Goal: Task Accomplishment & Management: Manage account settings

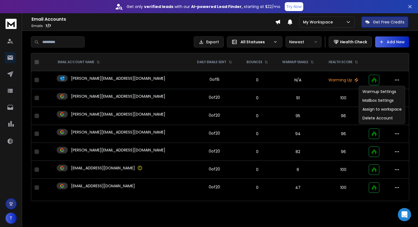
click at [396, 80] on icon at bounding box center [397, 80] width 4 height 1
click at [377, 91] on div "Warmup Settings" at bounding box center [382, 91] width 44 height 9
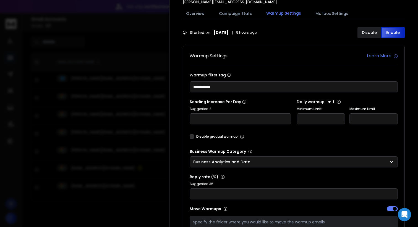
scroll to position [17, 0]
drag, startPoint x: 226, startPoint y: 86, endPoint x: 186, endPoint y: 85, distance: 39.8
click at [186, 85] on div "**********" at bounding box center [294, 177] width 222 height 265
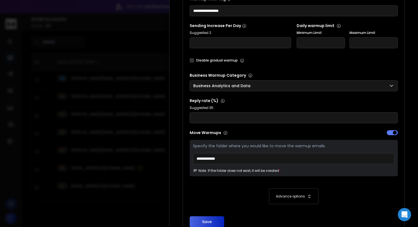
scroll to position [93, 0]
type input "**********"
click at [192, 60] on button "Disable gradual warmup" at bounding box center [192, 60] width 4 height 4
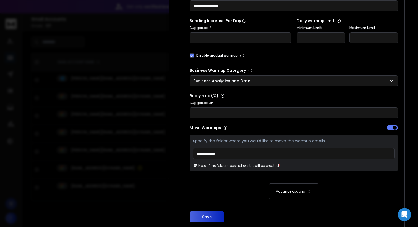
drag, startPoint x: 305, startPoint y: 37, endPoint x: 293, endPoint y: 39, distance: 11.6
click at [294, 38] on div "Sending Increase Per Day Suggested 2 * Daily warmup limit Minimum Limit * Maxim…" at bounding box center [294, 30] width 208 height 25
type input "*"
drag, startPoint x: 196, startPoint y: 38, endPoint x: 189, endPoint y: 38, distance: 6.4
click at [190, 38] on input "*" at bounding box center [240, 37] width 101 height 11
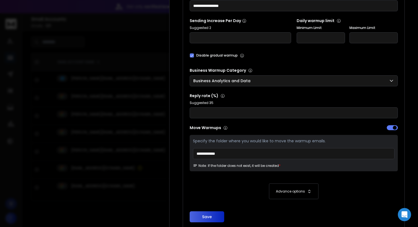
click at [276, 57] on div "Disable gradual warmup" at bounding box center [294, 55] width 208 height 11
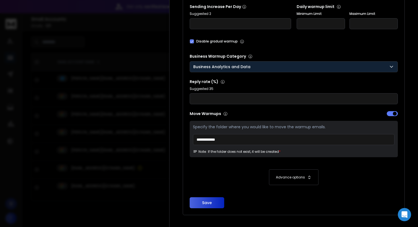
scroll to position [115, 0]
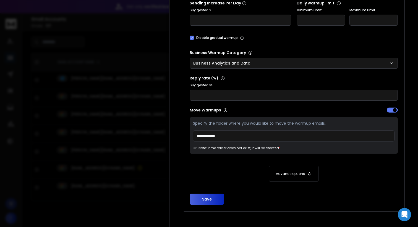
click at [292, 173] on p "Advance options" at bounding box center [290, 174] width 29 height 4
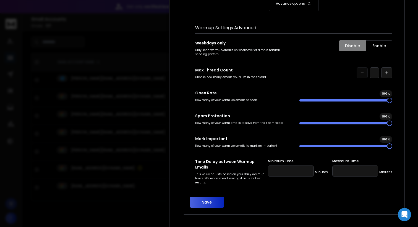
scroll to position [289, 0]
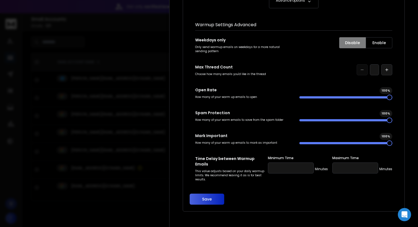
click at [203, 199] on button "Save" at bounding box center [207, 199] width 35 height 11
type input "*"
click at [207, 200] on button "Save" at bounding box center [207, 199] width 35 height 11
